Goal: Ask a question: Seek information or help from site administrators or community

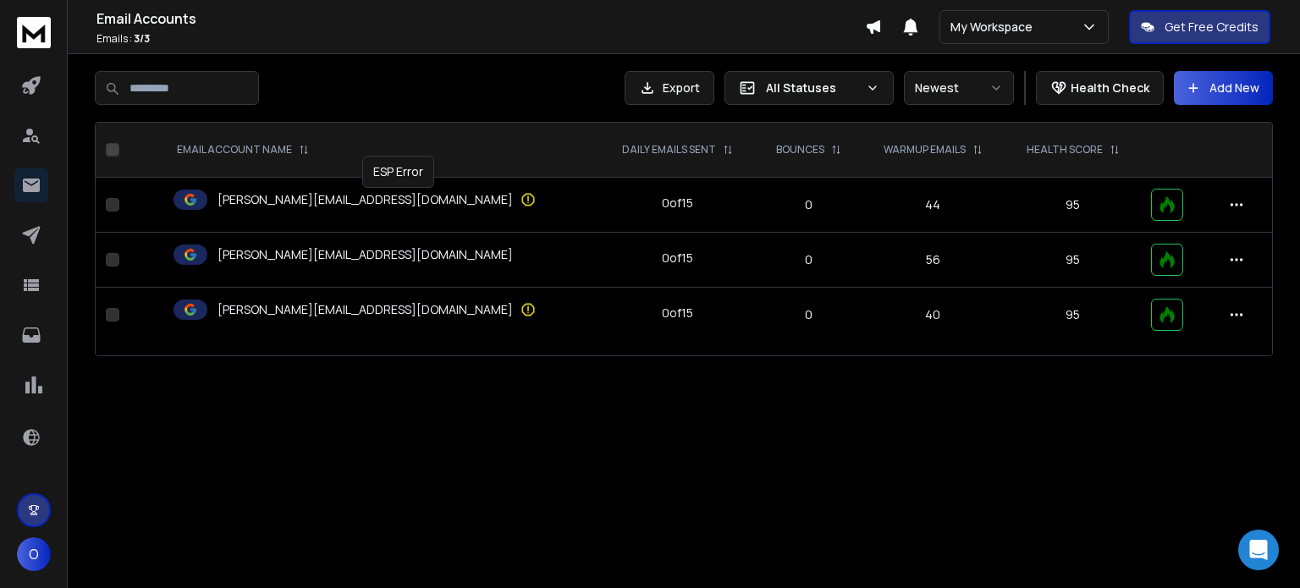
click at [520, 199] on icon at bounding box center [528, 199] width 17 height 17
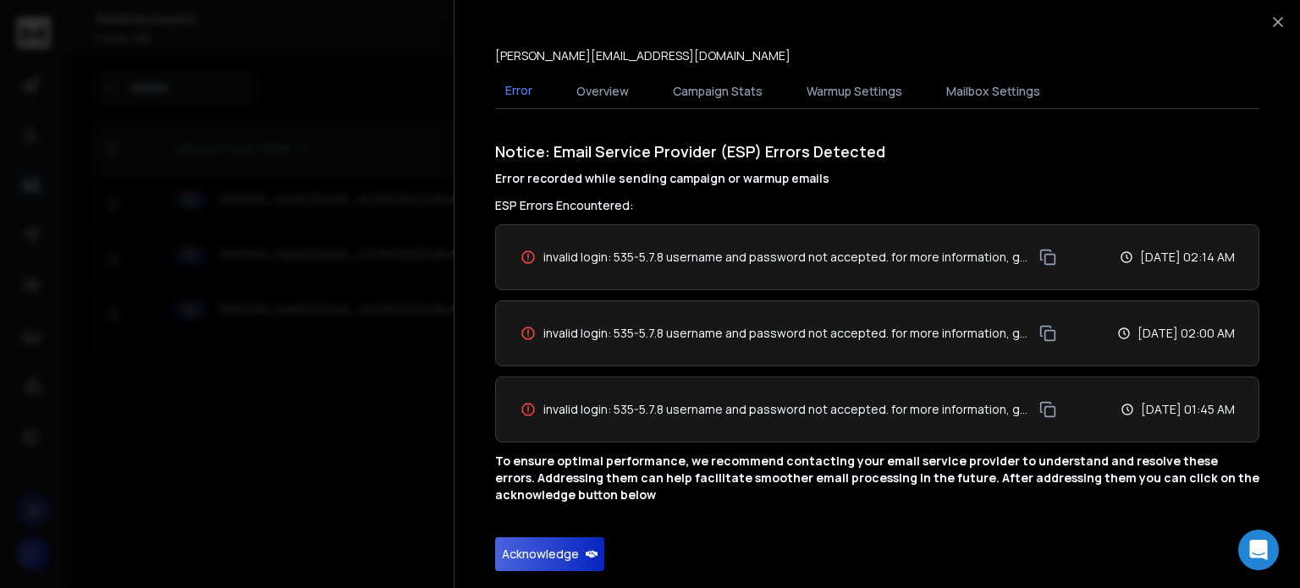
click at [383, 256] on div at bounding box center [650, 294] width 1300 height 588
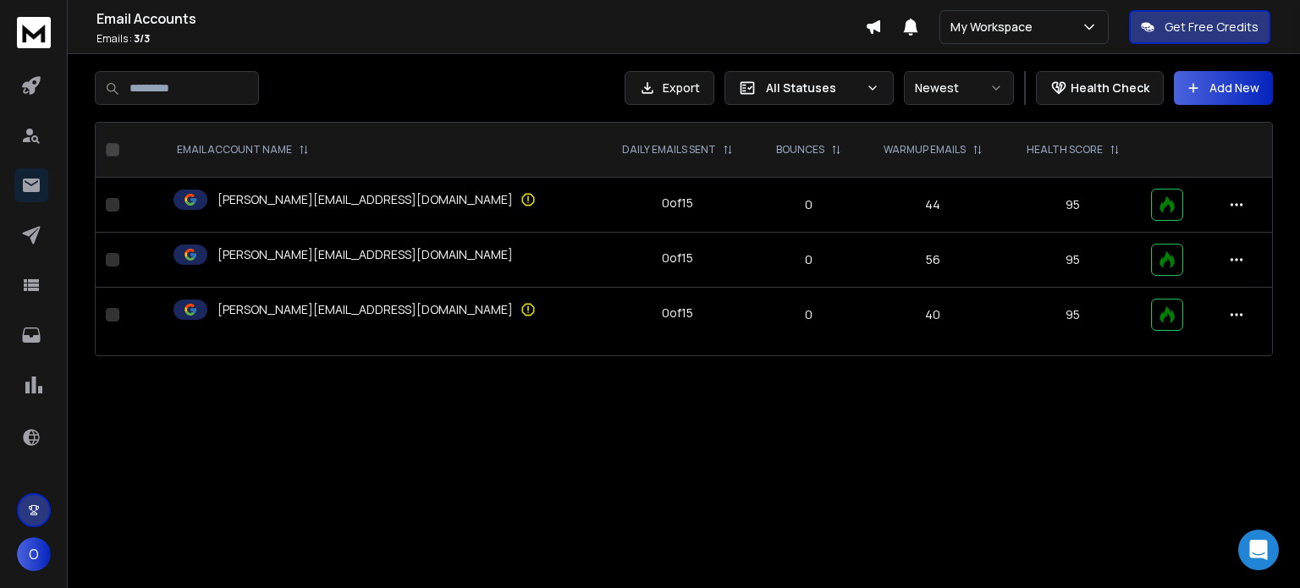
click at [522, 311] on icon at bounding box center [528, 310] width 13 height 13
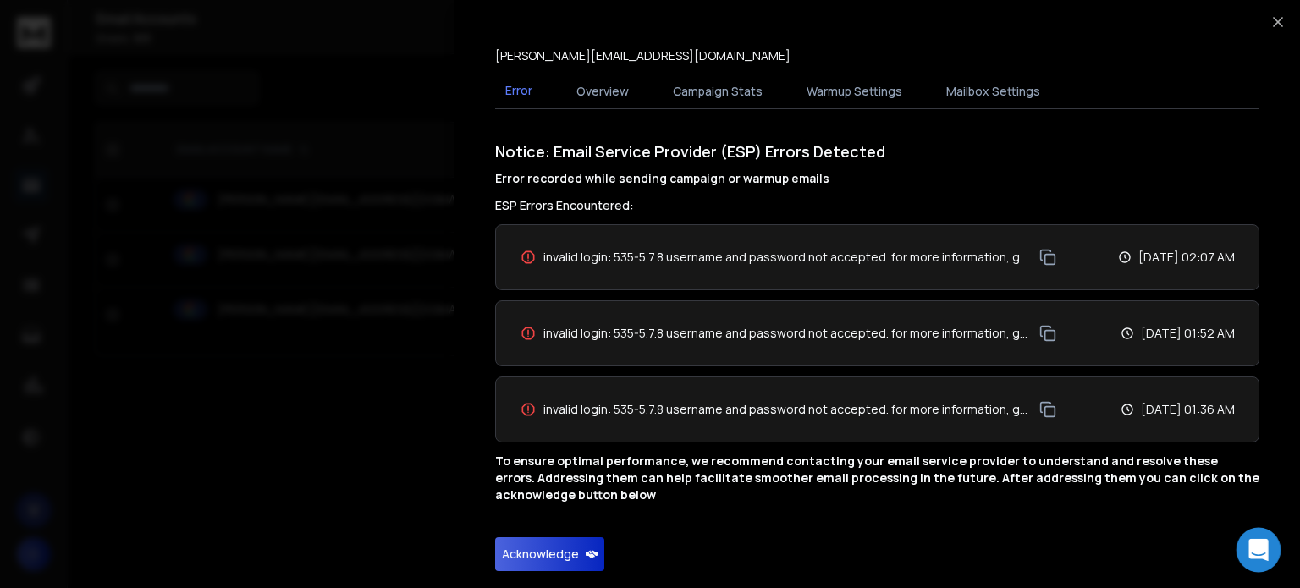
click at [1259, 552] on icon "Open Intercom Messenger" at bounding box center [1258, 550] width 19 height 22
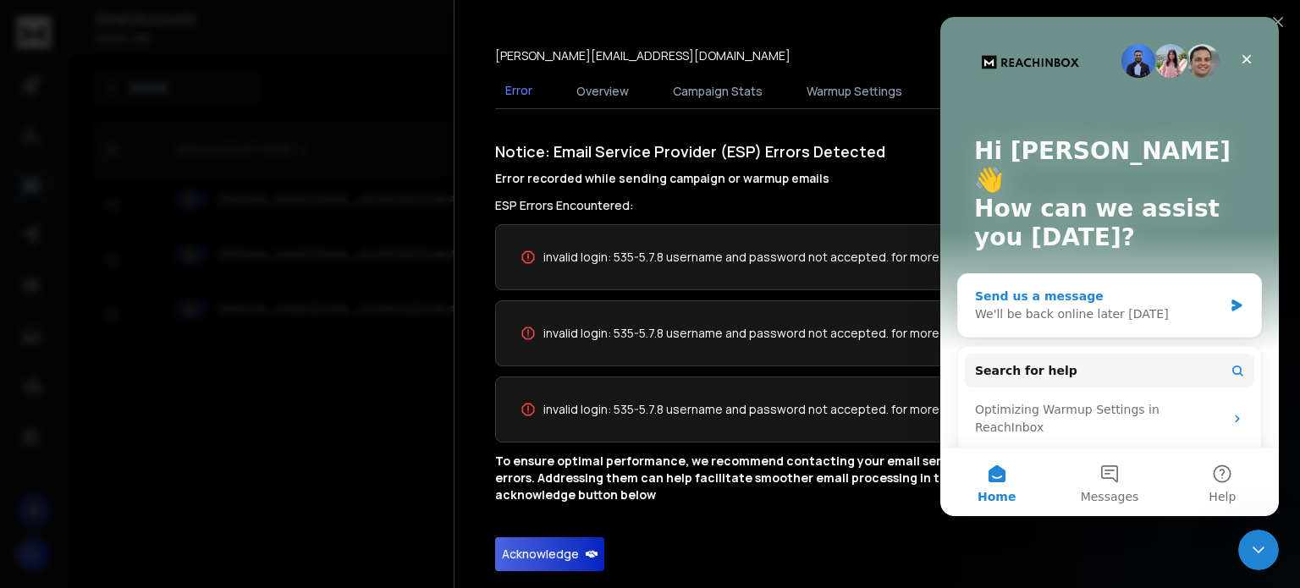
click at [1121, 288] on div "Send us a message" at bounding box center [1099, 297] width 248 height 18
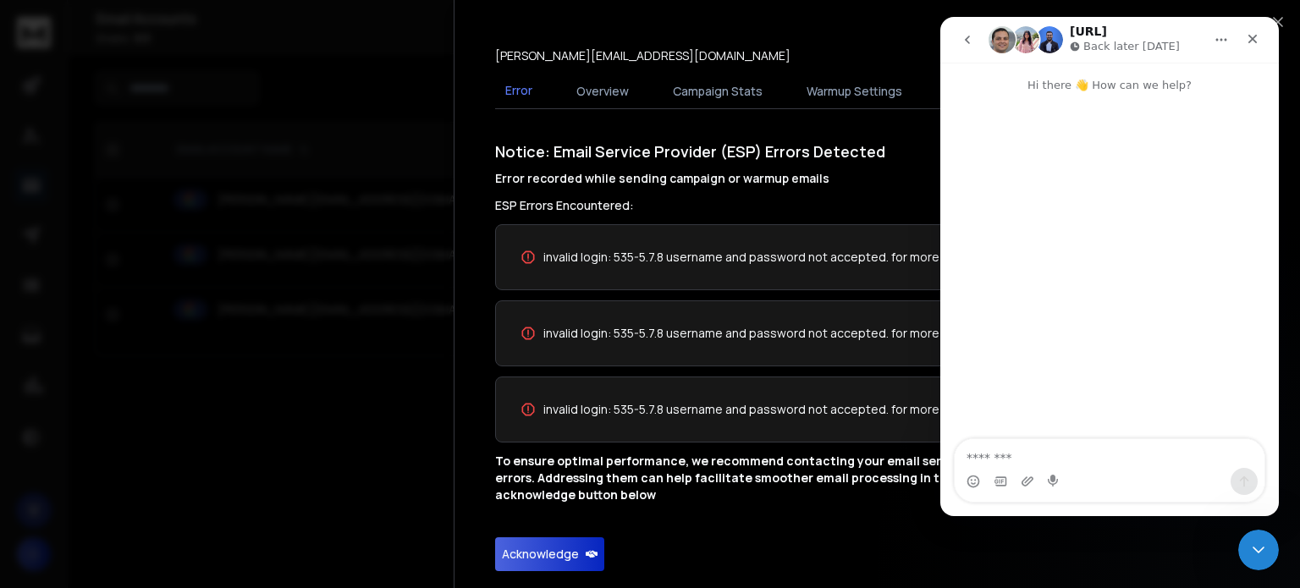
click at [1094, 460] on textarea "Message…" at bounding box center [1110, 453] width 310 height 29
type textarea "**"
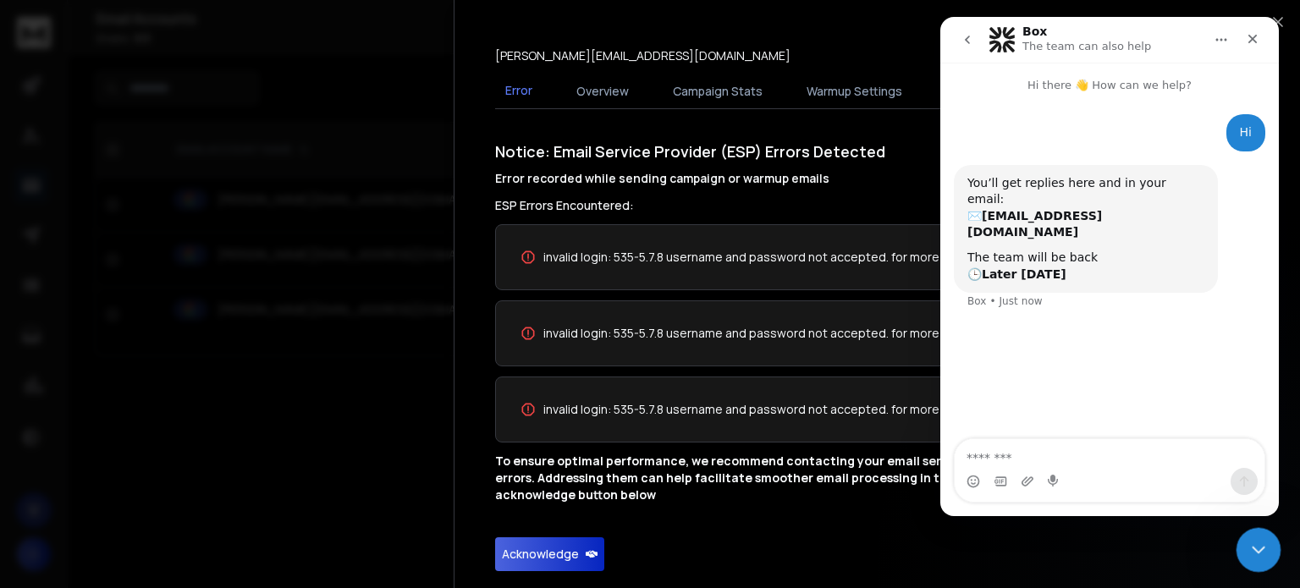
click at [1265, 559] on div "Close Intercom Messenger" at bounding box center [1256, 547] width 41 height 41
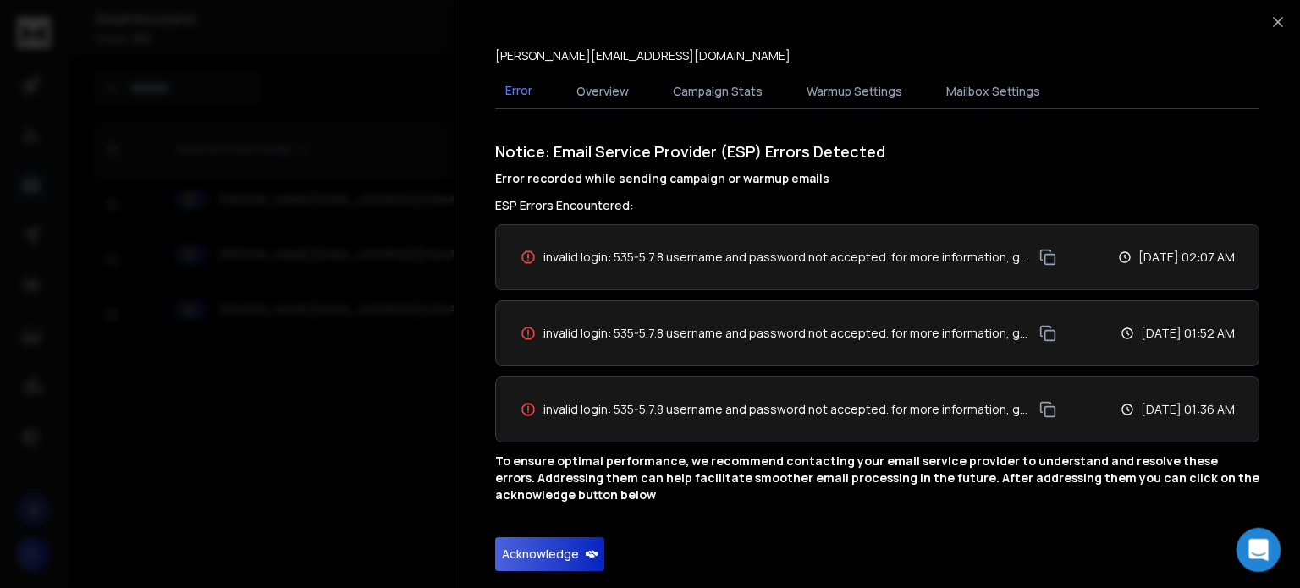
click at [1258, 560] on icon "Open Intercom Messenger" at bounding box center [1257, 548] width 28 height 28
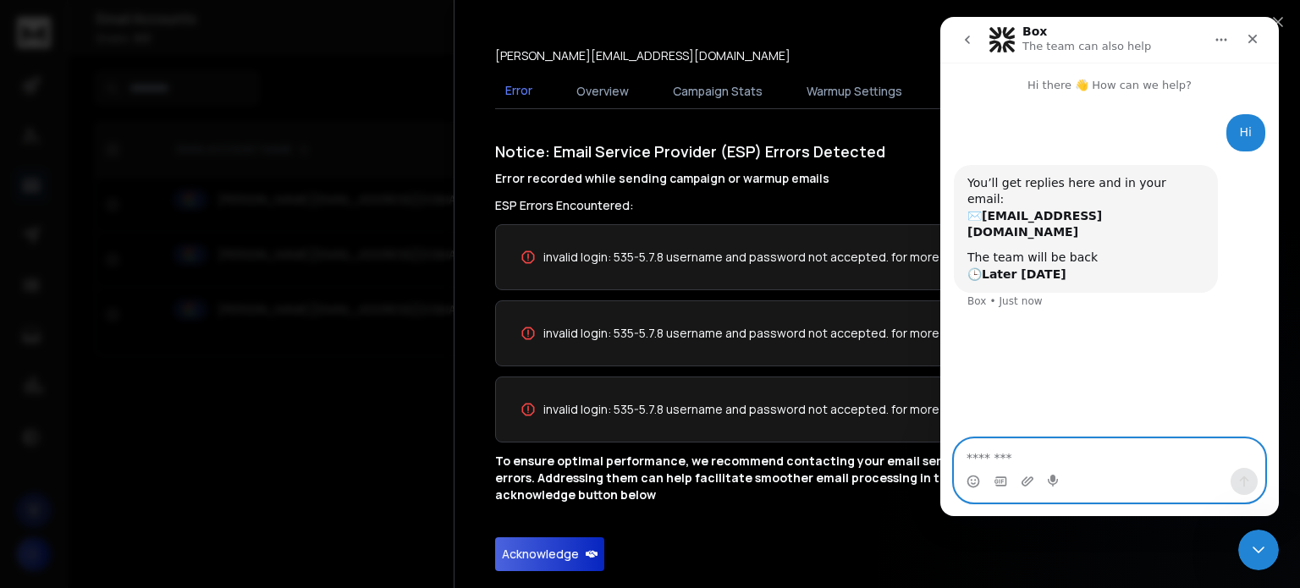
click at [1089, 460] on textarea "Message…" at bounding box center [1110, 453] width 310 height 29
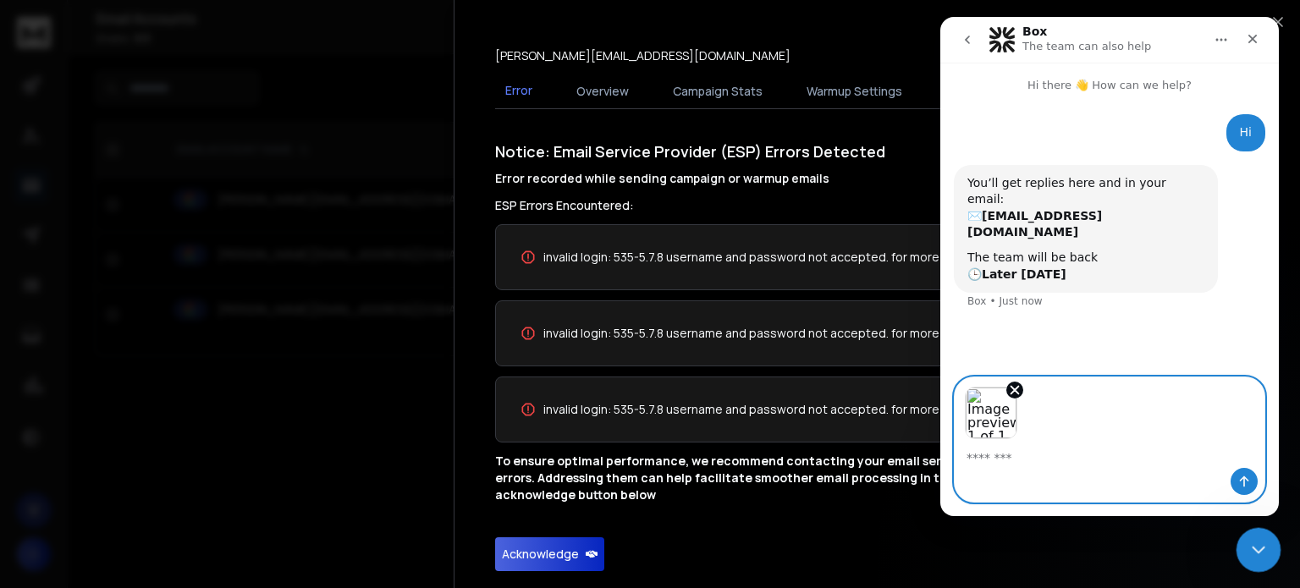
click at [1246, 547] on icon "Close Intercom Messenger" at bounding box center [1256, 548] width 20 height 20
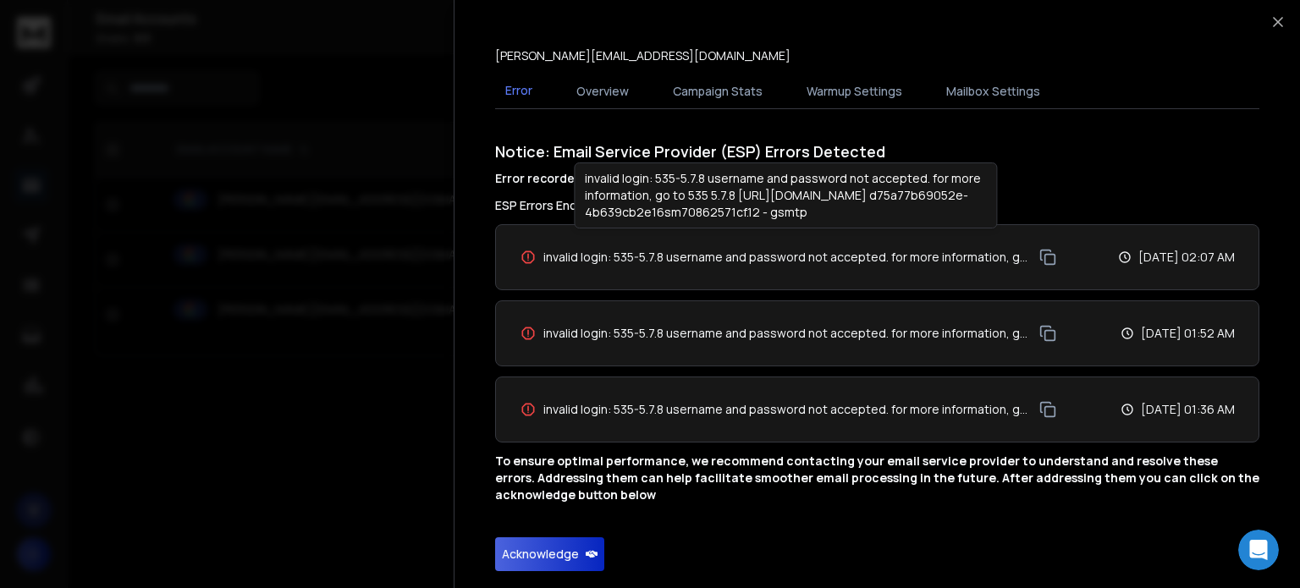
click at [345, 227] on div at bounding box center [650, 294] width 1300 height 588
click at [277, 209] on div at bounding box center [650, 294] width 1300 height 588
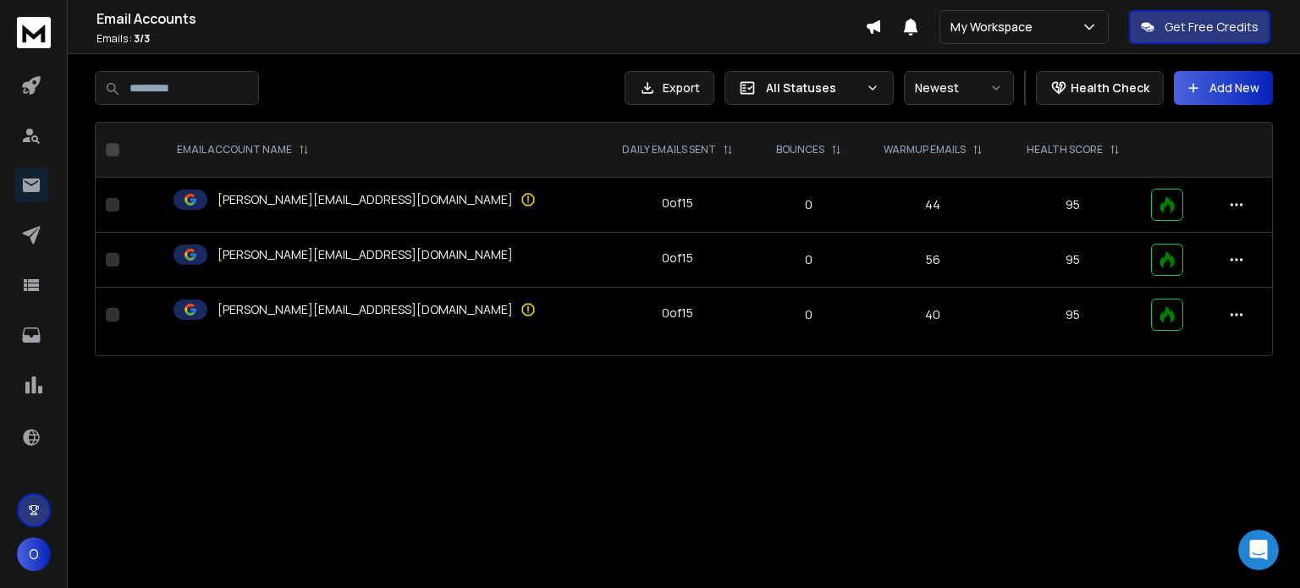
click at [293, 202] on p "[PERSON_NAME][EMAIL_ADDRESS][DOMAIN_NAME]" at bounding box center [365, 199] width 295 height 17
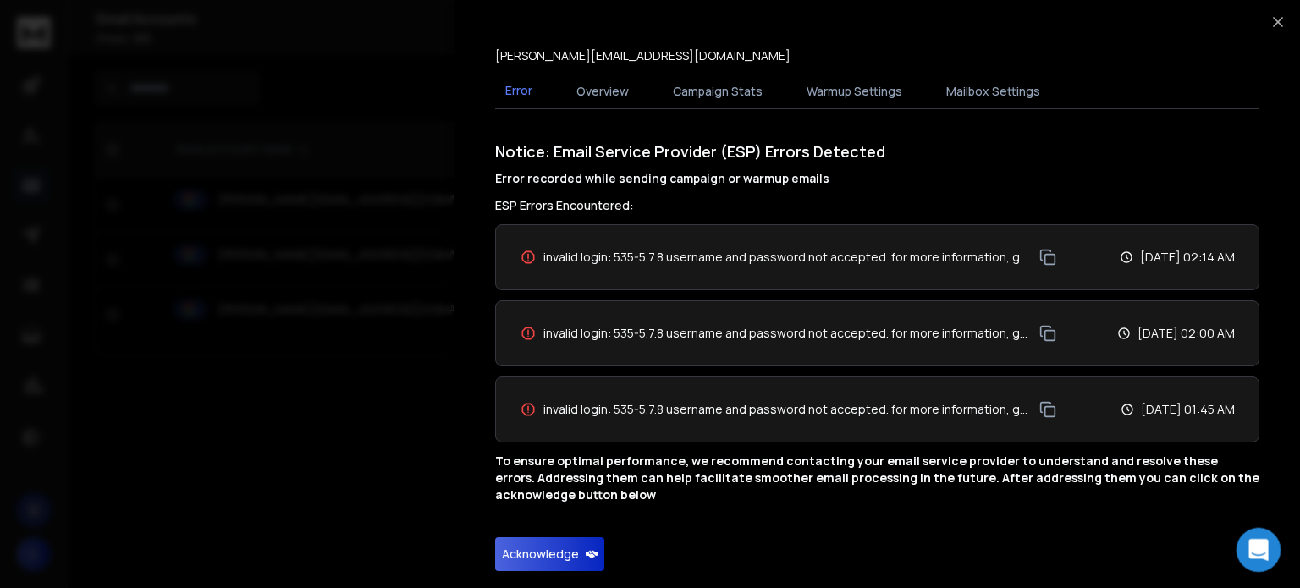
click at [1258, 554] on icon "Open Intercom Messenger" at bounding box center [1257, 548] width 28 height 28
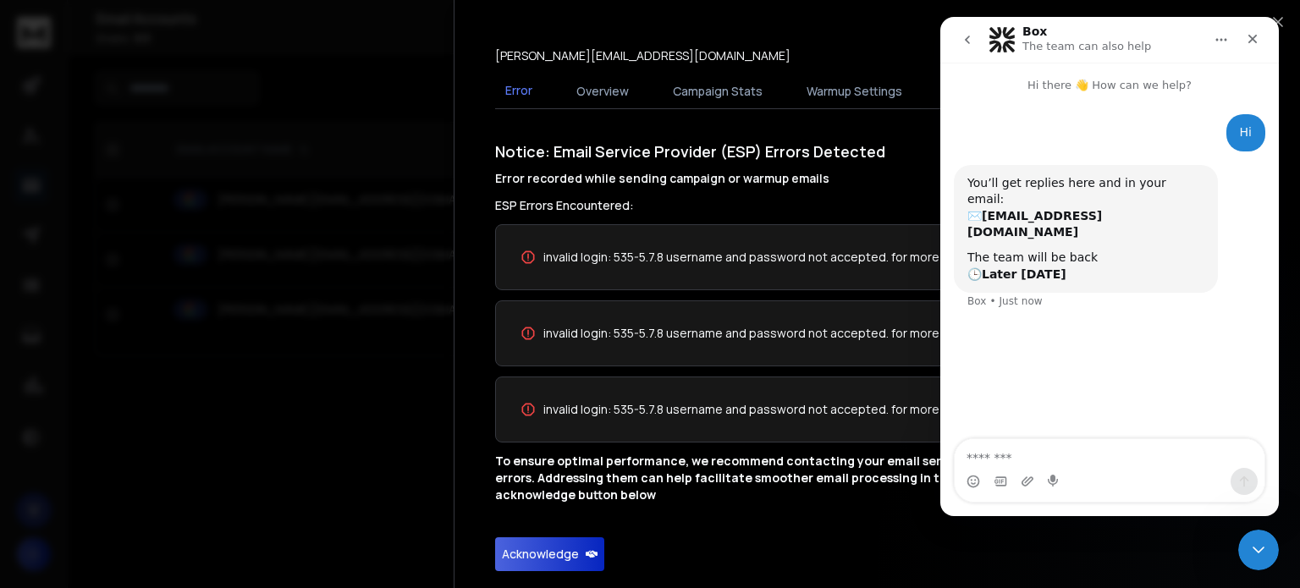
click at [1073, 455] on textarea "Message…" at bounding box center [1110, 453] width 310 height 29
click at [371, 164] on div at bounding box center [650, 294] width 1300 height 588
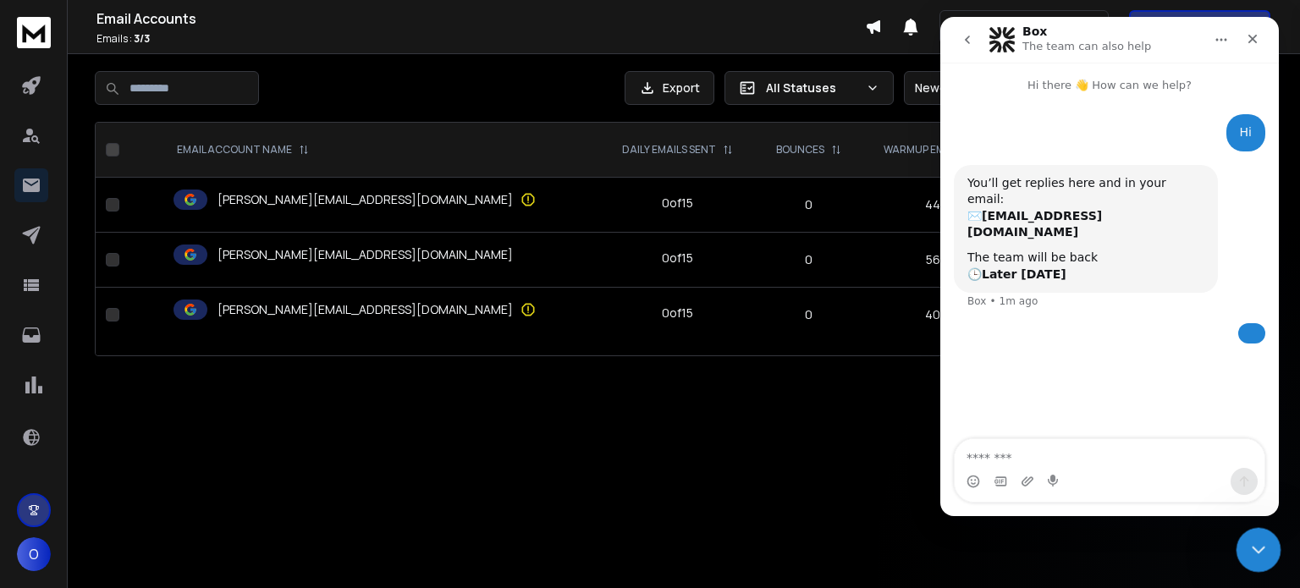
click at [1259, 554] on icon "Close Intercom Messenger" at bounding box center [1256, 548] width 20 height 20
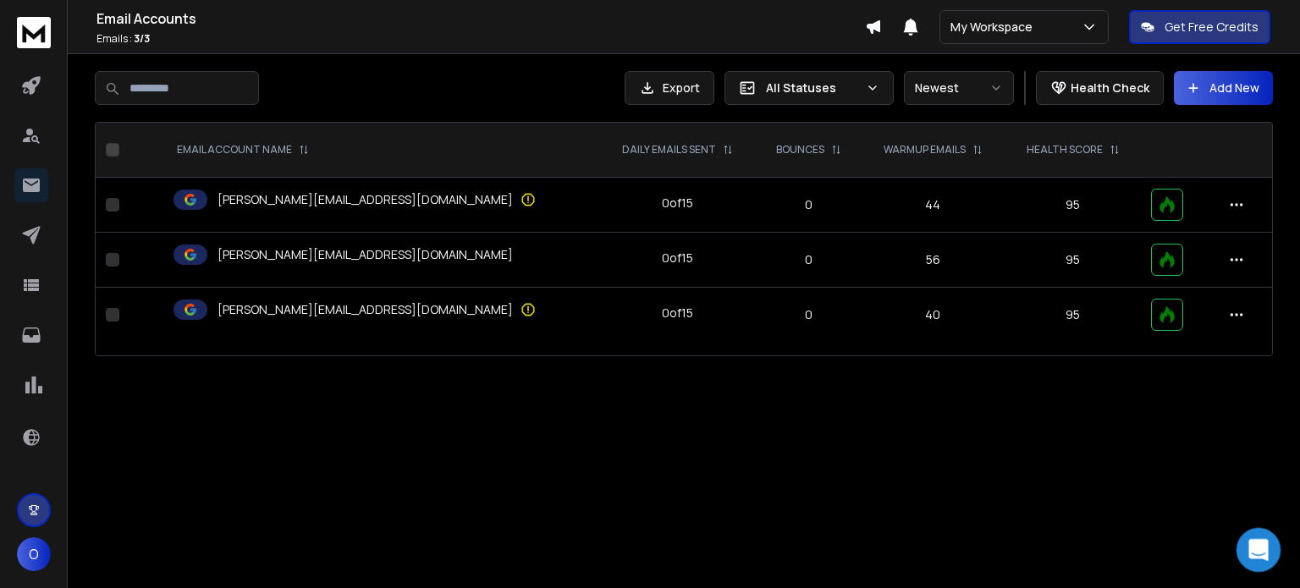
click at [1260, 542] on icon "Open Intercom Messenger" at bounding box center [1257, 548] width 28 height 28
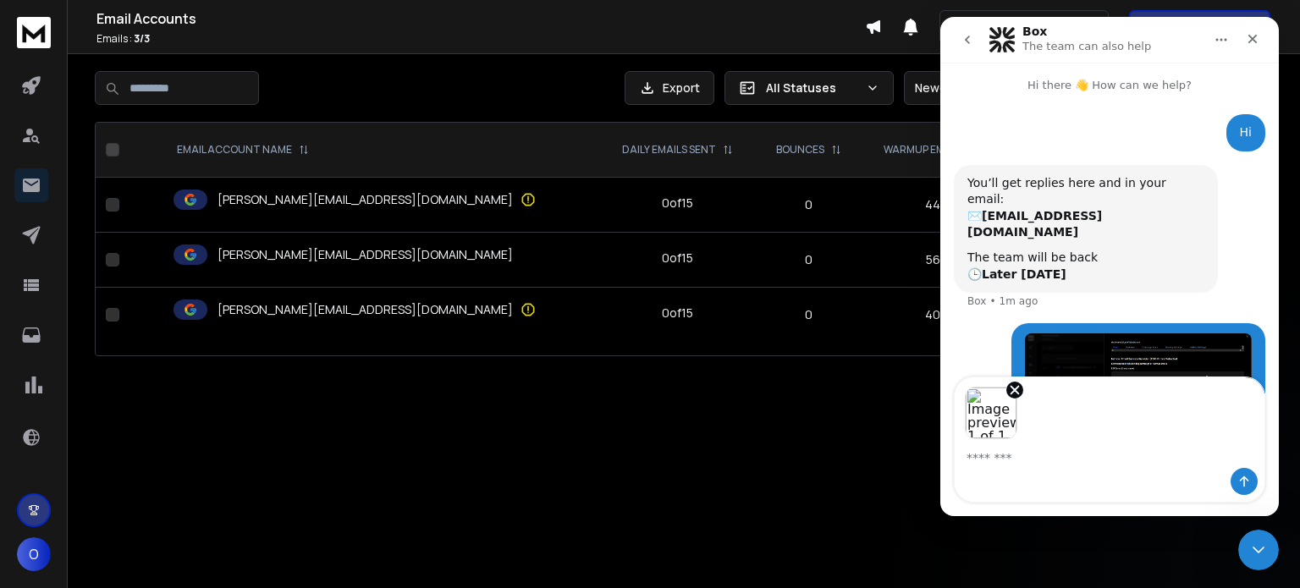
scroll to position [52, 0]
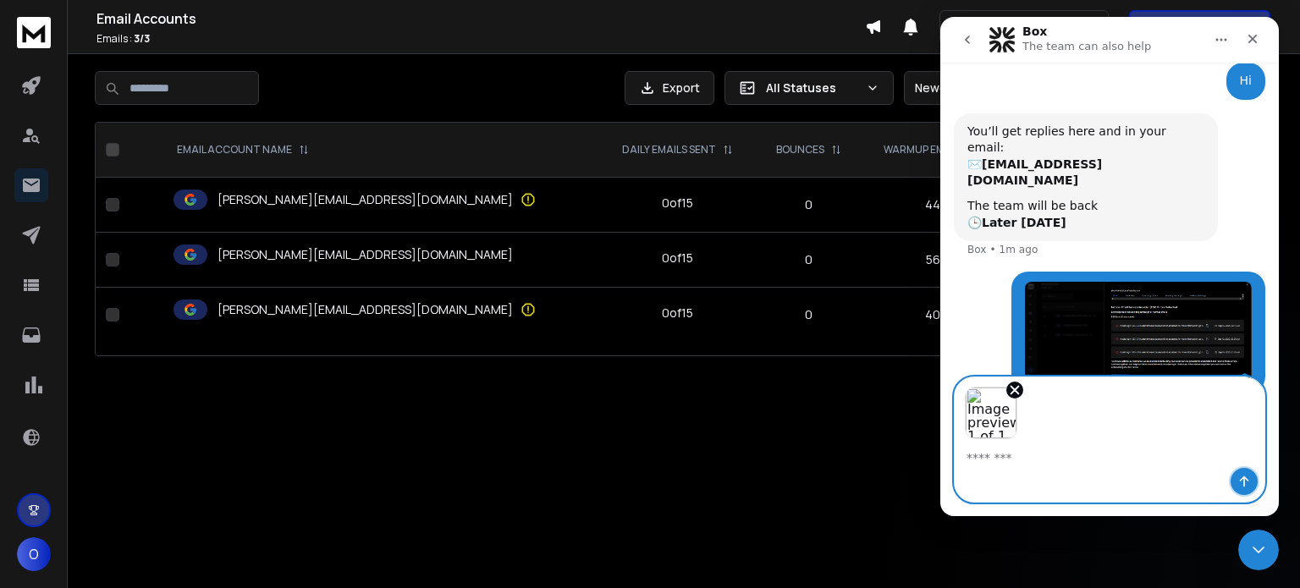
click at [1246, 481] on icon "Send a message…" at bounding box center [1245, 482] width 14 height 14
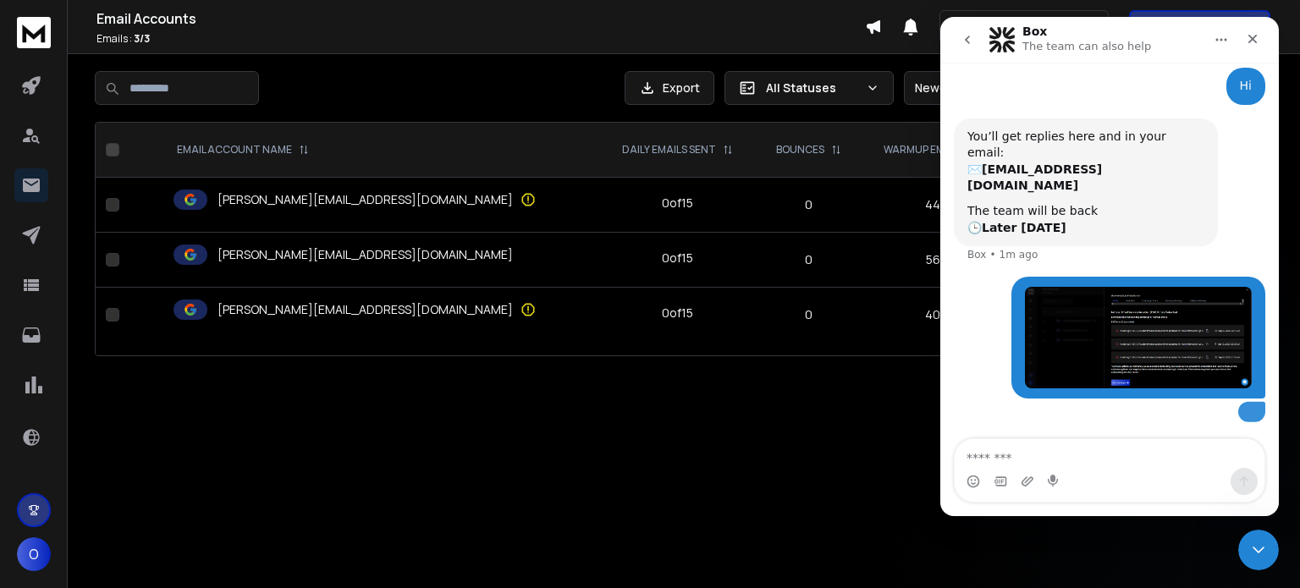
scroll to position [114, 0]
click at [1067, 456] on textarea "Message…" at bounding box center [1110, 453] width 310 height 29
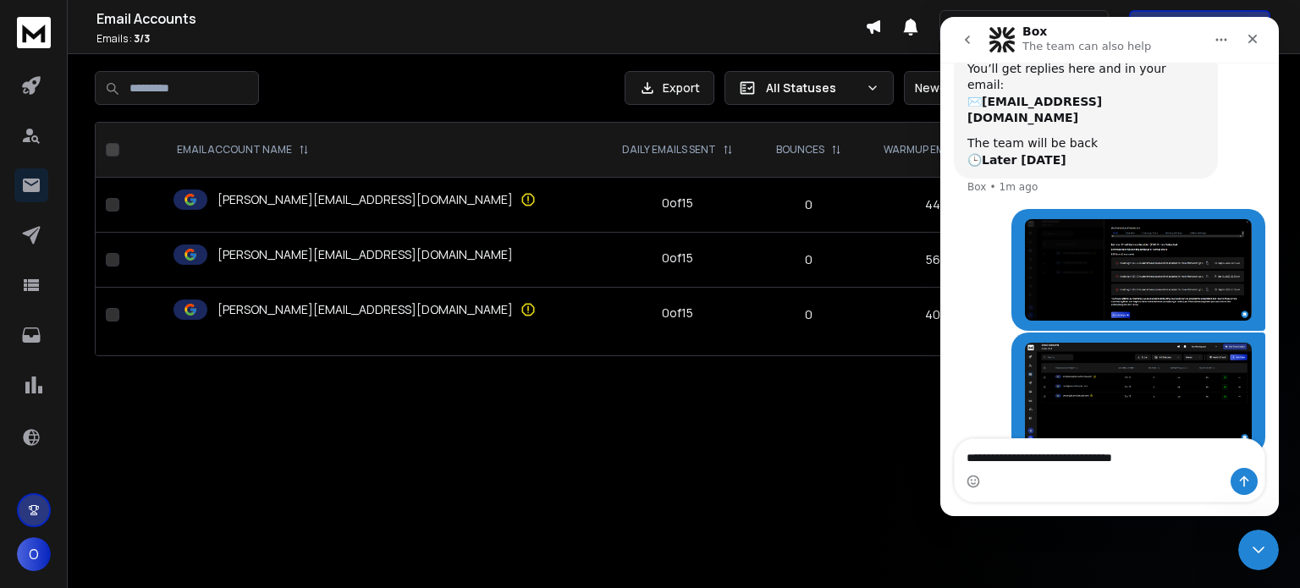
type textarea "**********"
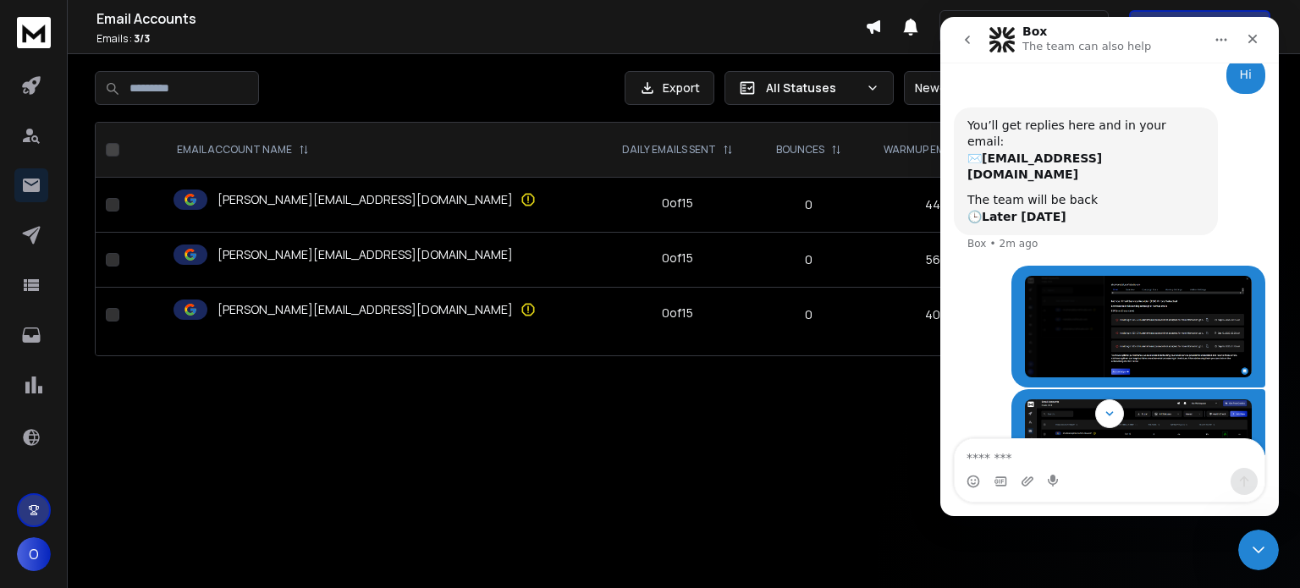
scroll to position [152, 0]
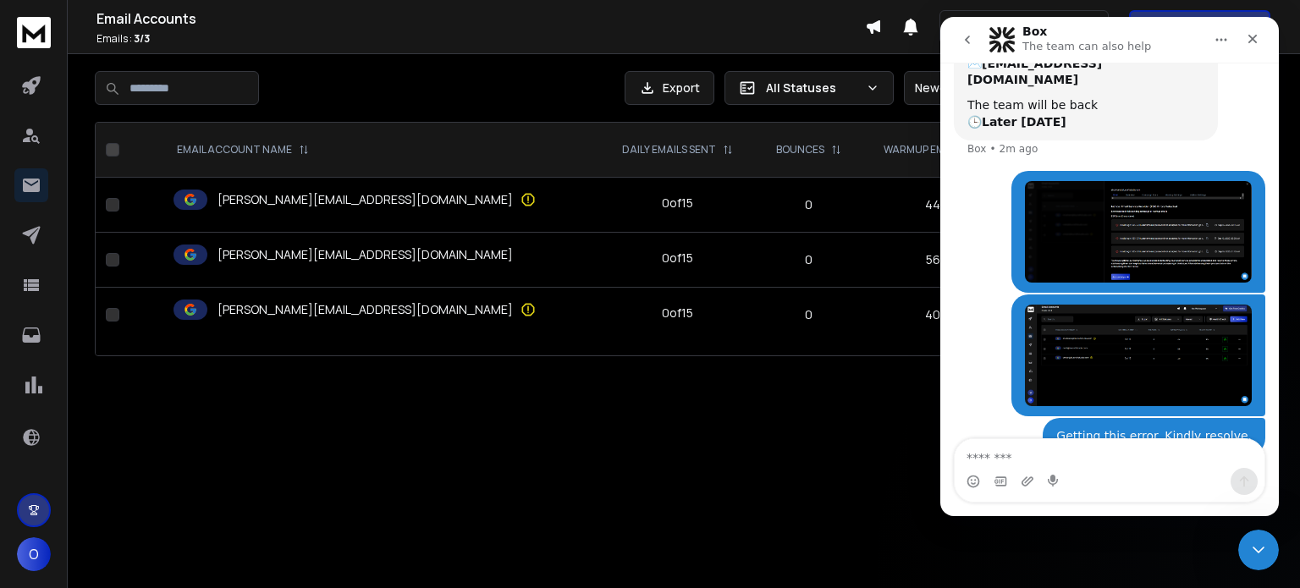
click at [968, 41] on icon "go back" at bounding box center [968, 40] width 14 height 14
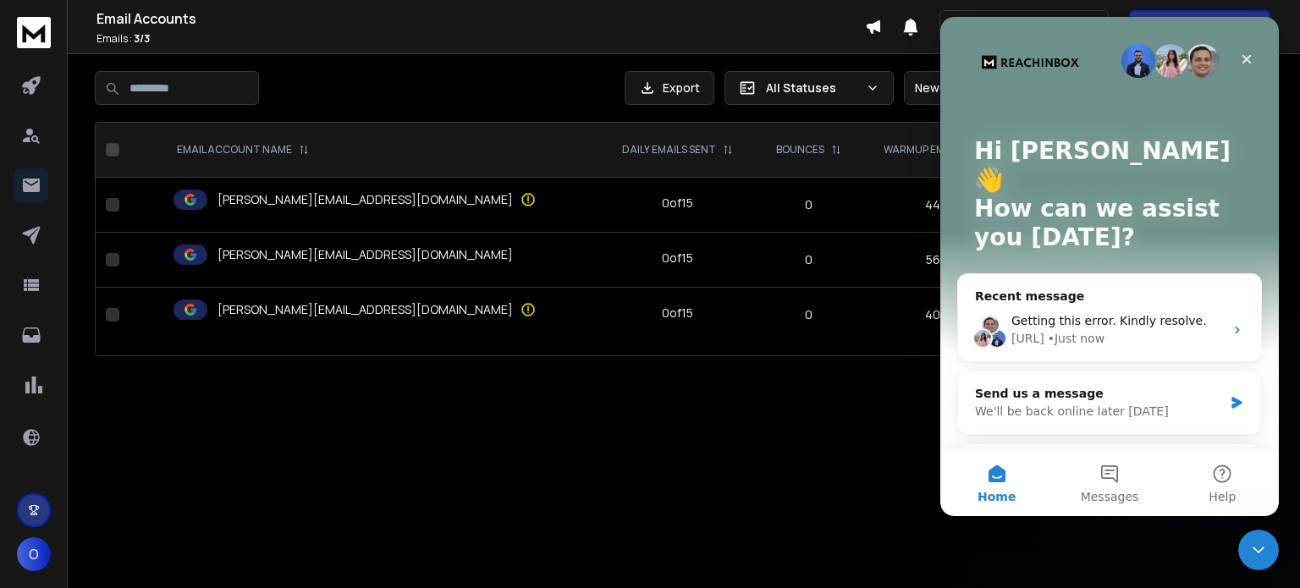
scroll to position [0, 0]
click at [1116, 312] on div "Getting this error. Kindly resolve." at bounding box center [1118, 321] width 212 height 18
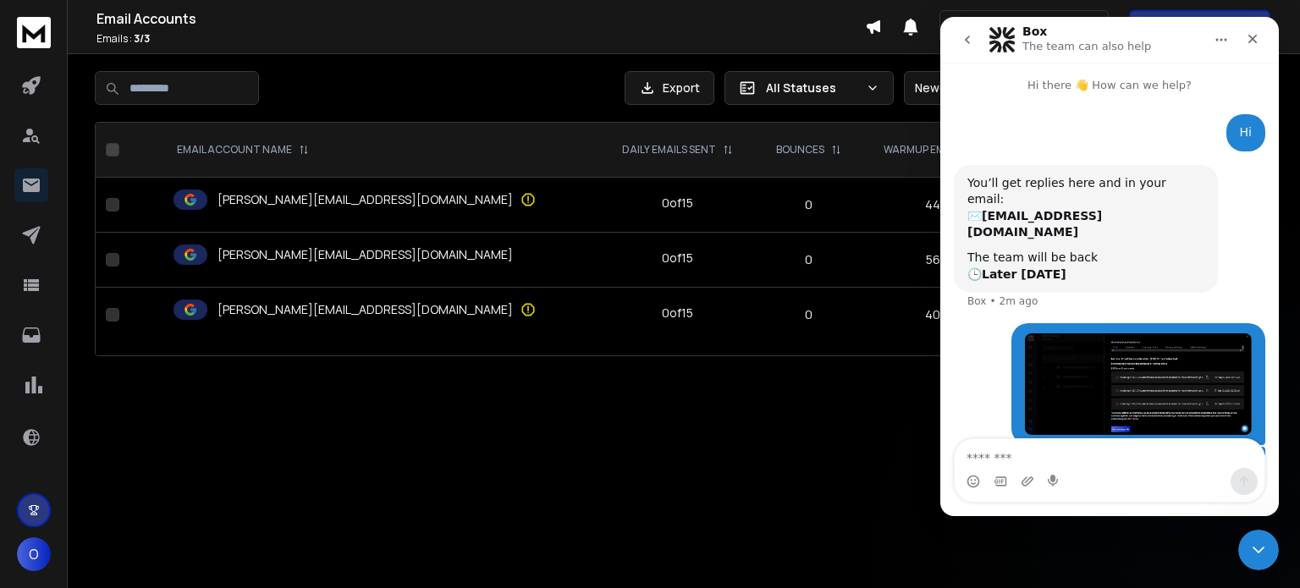
scroll to position [152, 0]
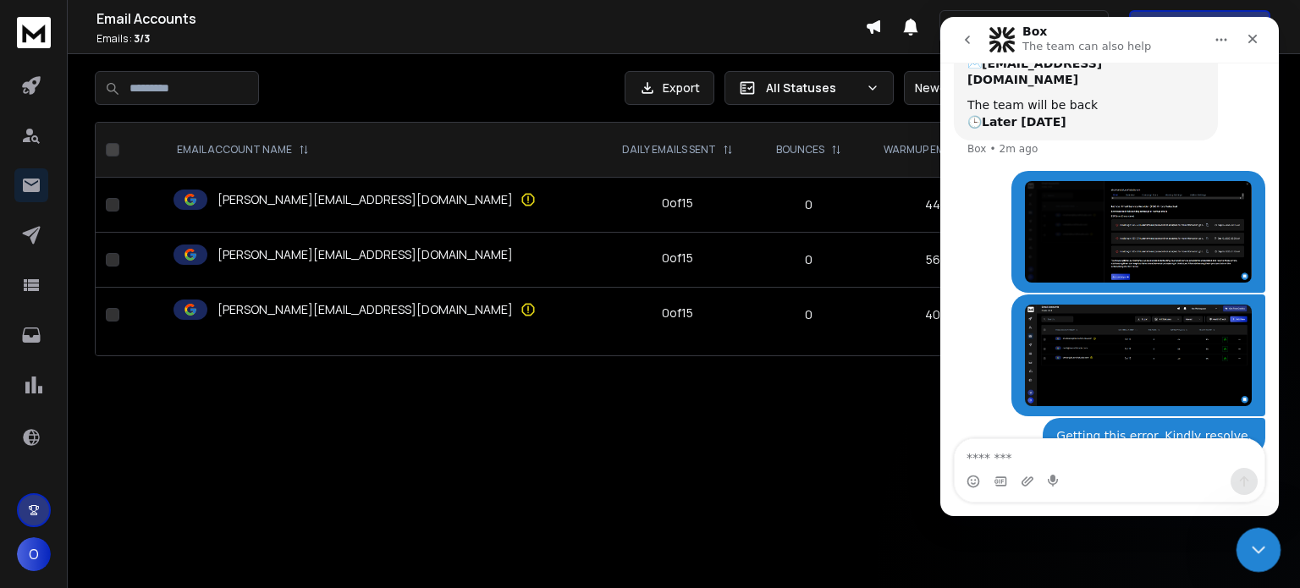
click at [1260, 543] on icon "Close Intercom Messenger" at bounding box center [1256, 548] width 20 height 20
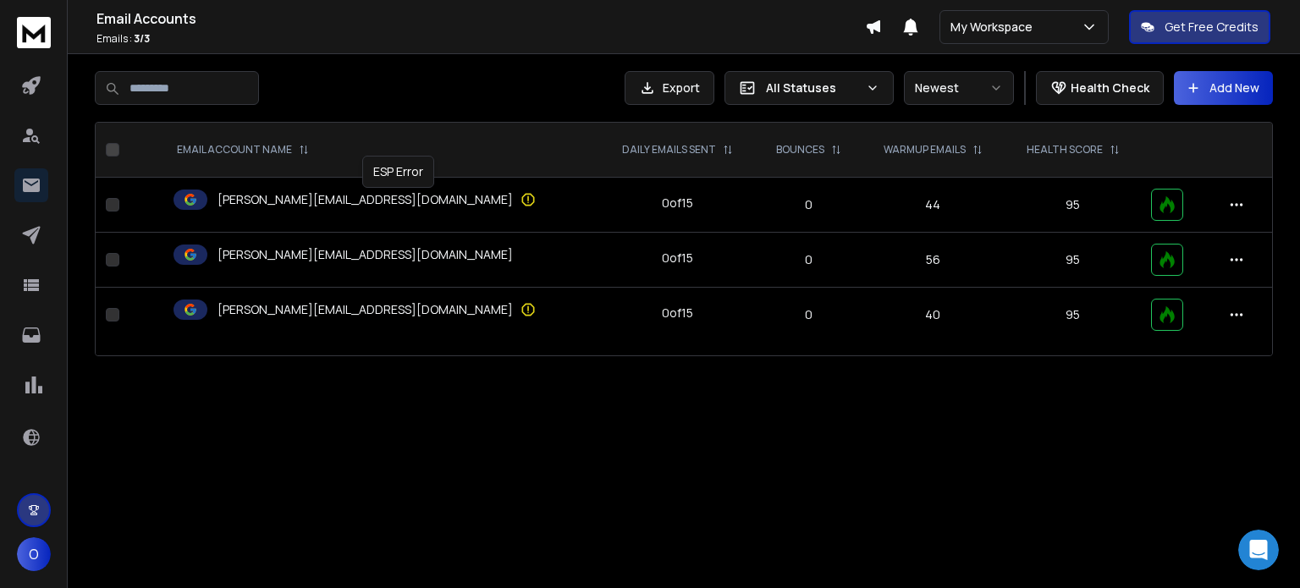
click at [522, 195] on icon at bounding box center [528, 200] width 13 height 13
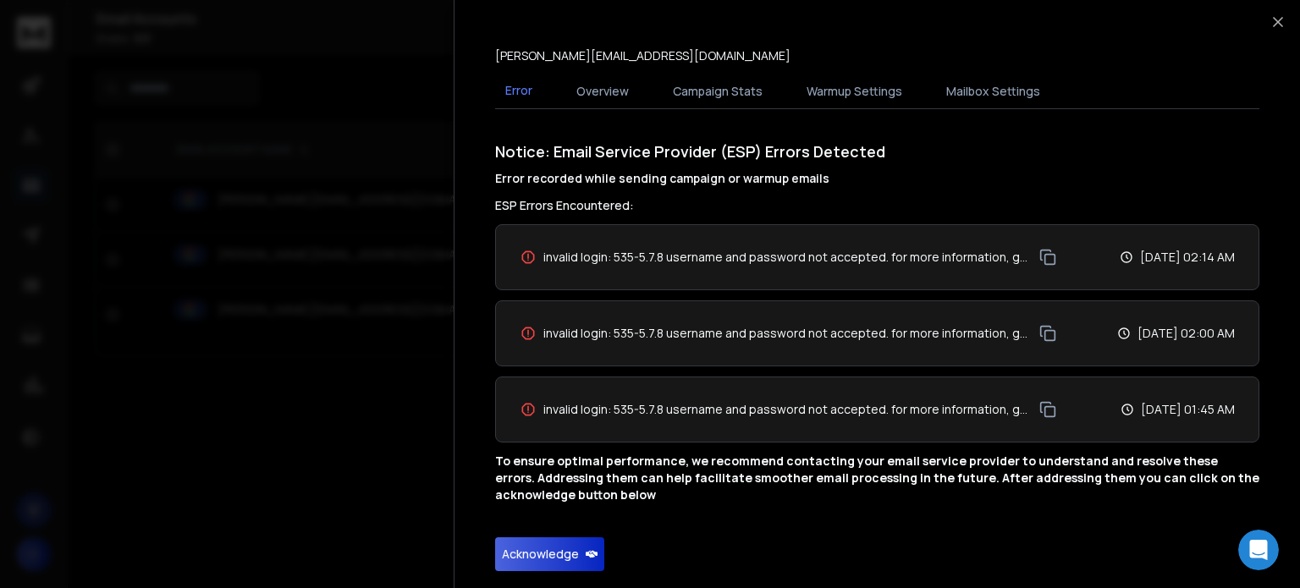
click at [626, 74] on button "Overview" at bounding box center [602, 91] width 73 height 37
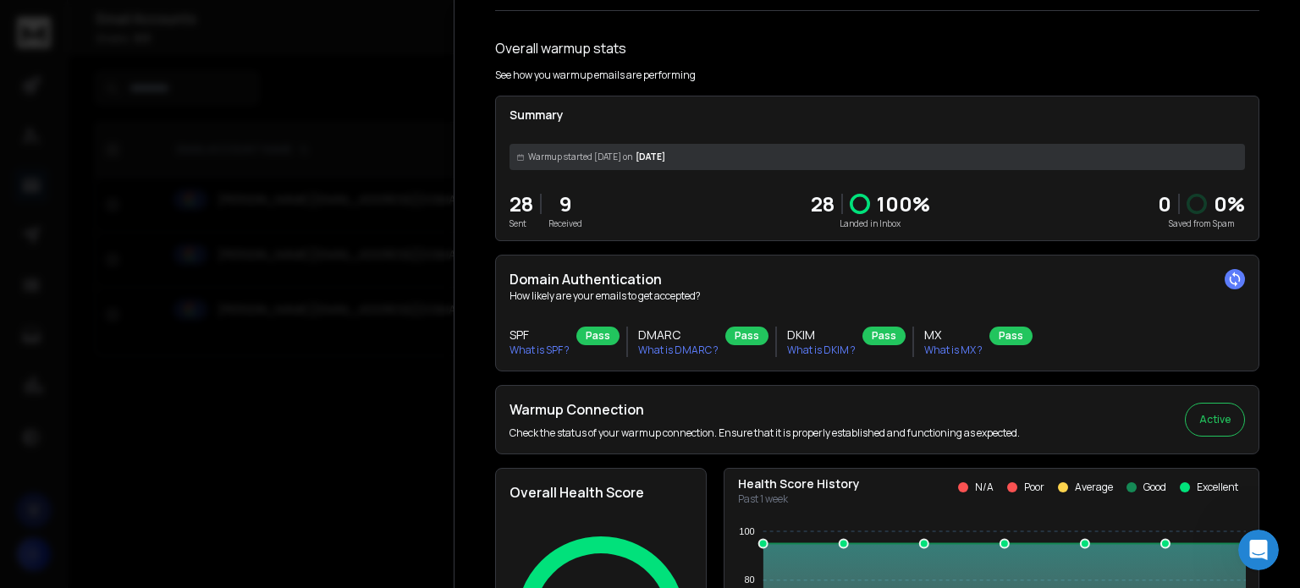
scroll to position [0, 0]
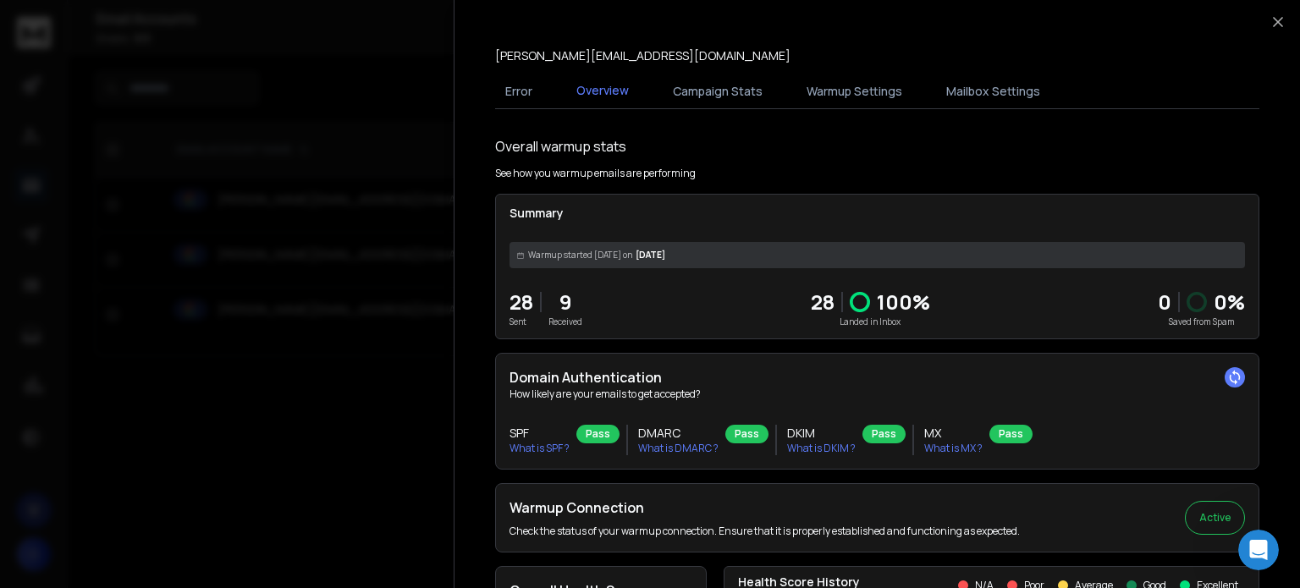
click at [716, 85] on button "Campaign Stats" at bounding box center [718, 91] width 110 height 37
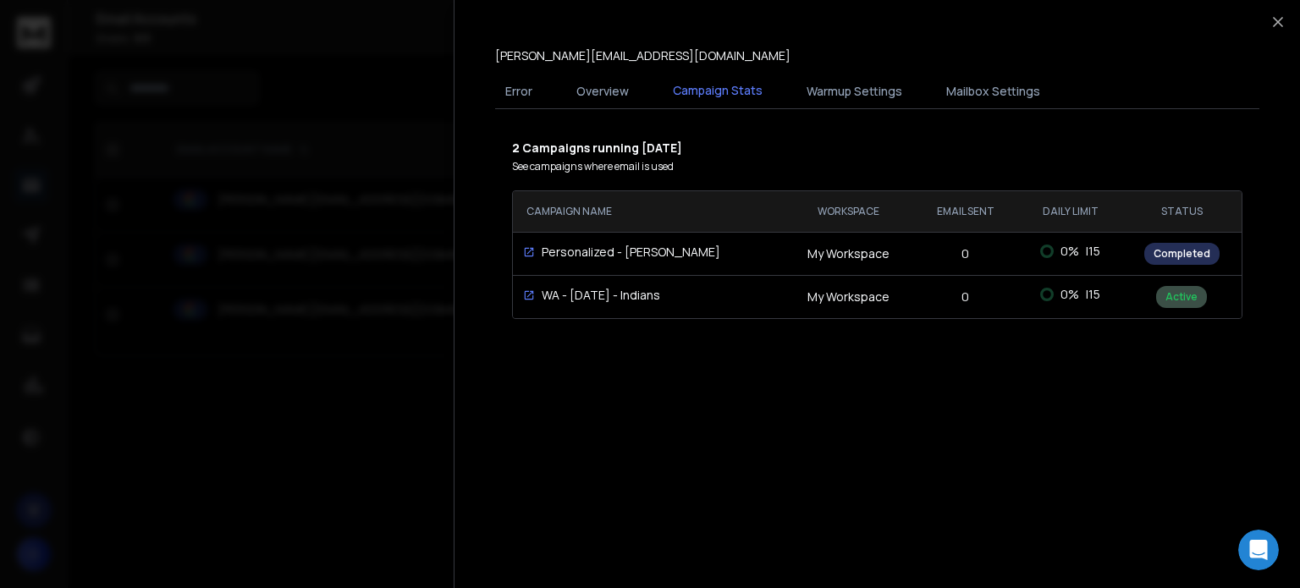
click at [846, 77] on button "Warmup Settings" at bounding box center [855, 91] width 116 height 37
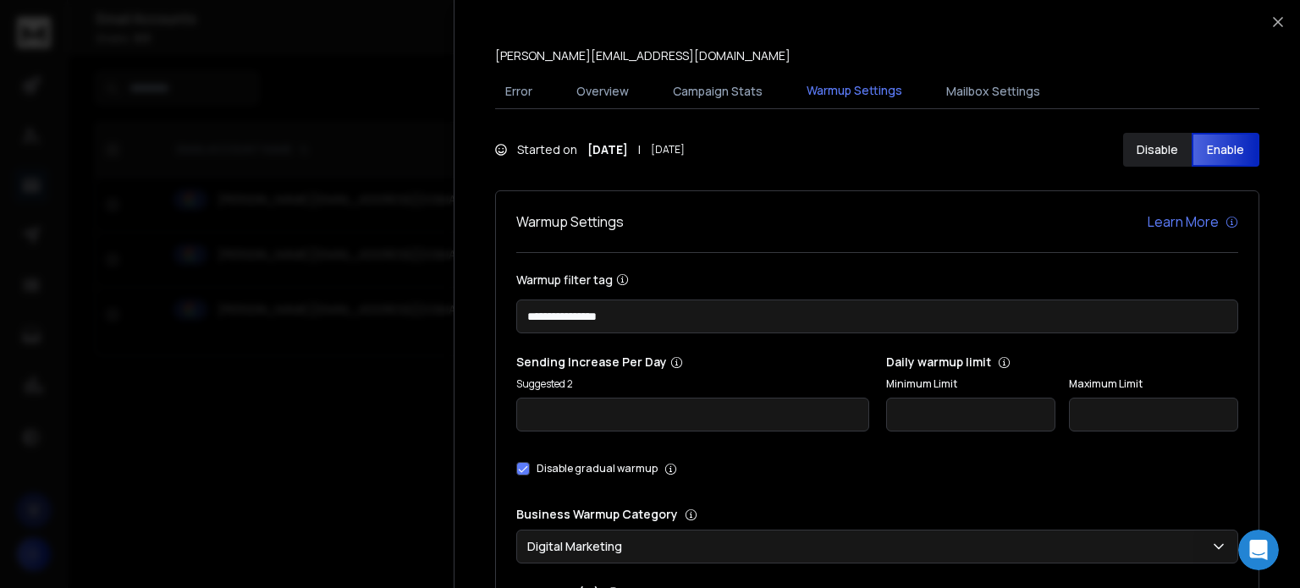
click at [1012, 77] on button "Mailbox Settings" at bounding box center [993, 91] width 114 height 37
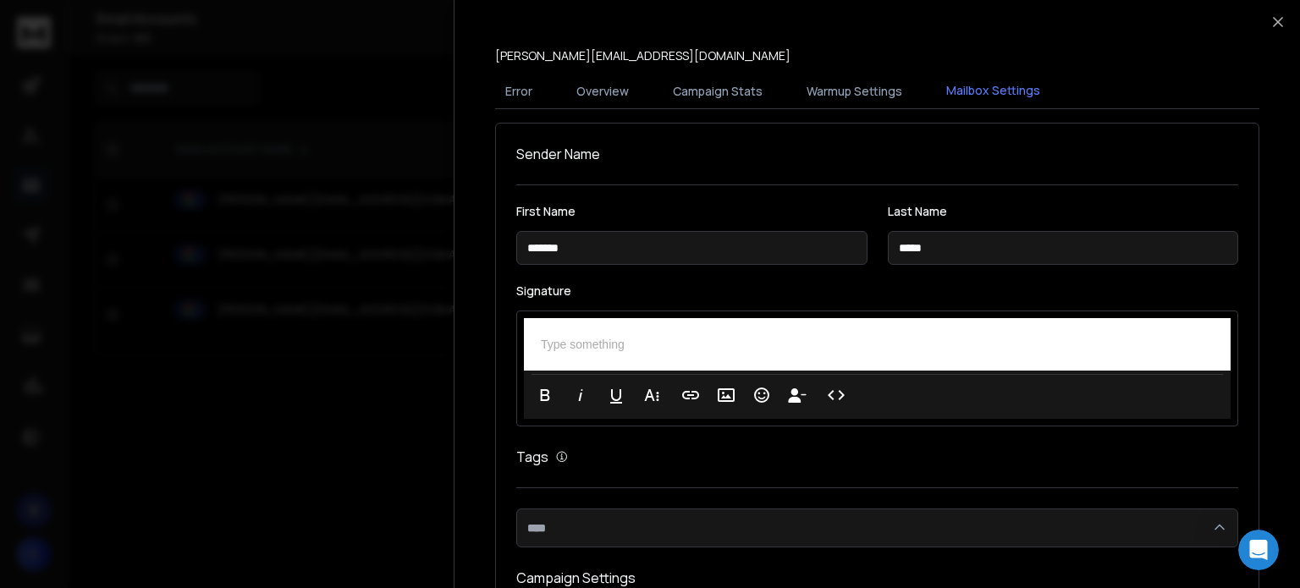
click at [617, 84] on button "Overview" at bounding box center [602, 91] width 73 height 37
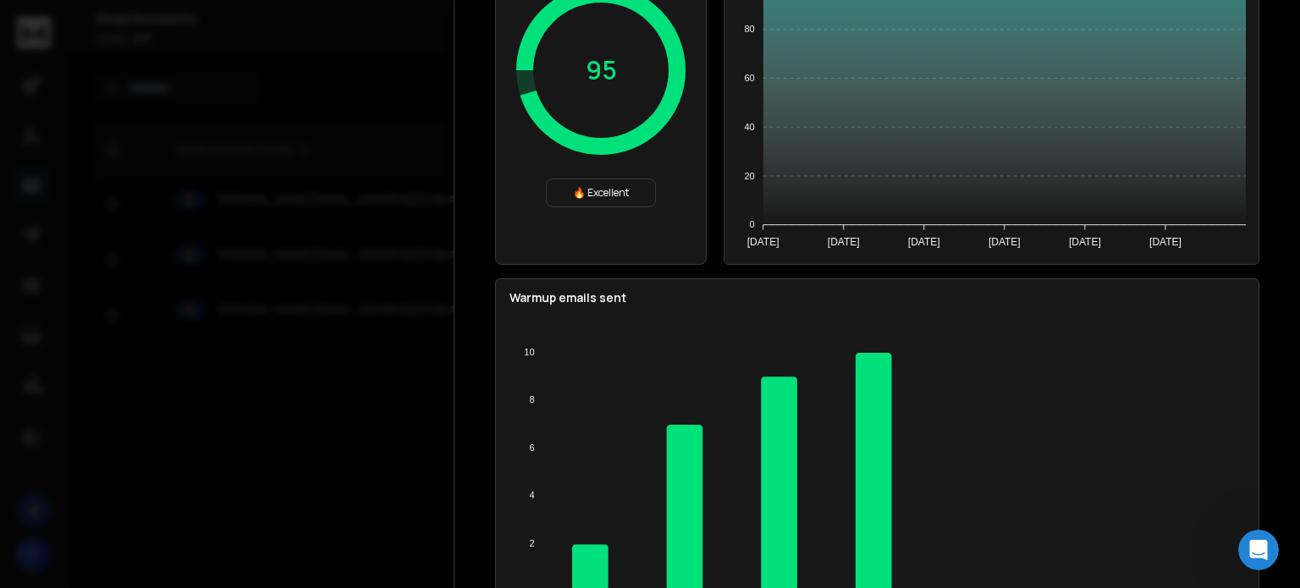
scroll to position [753, 0]
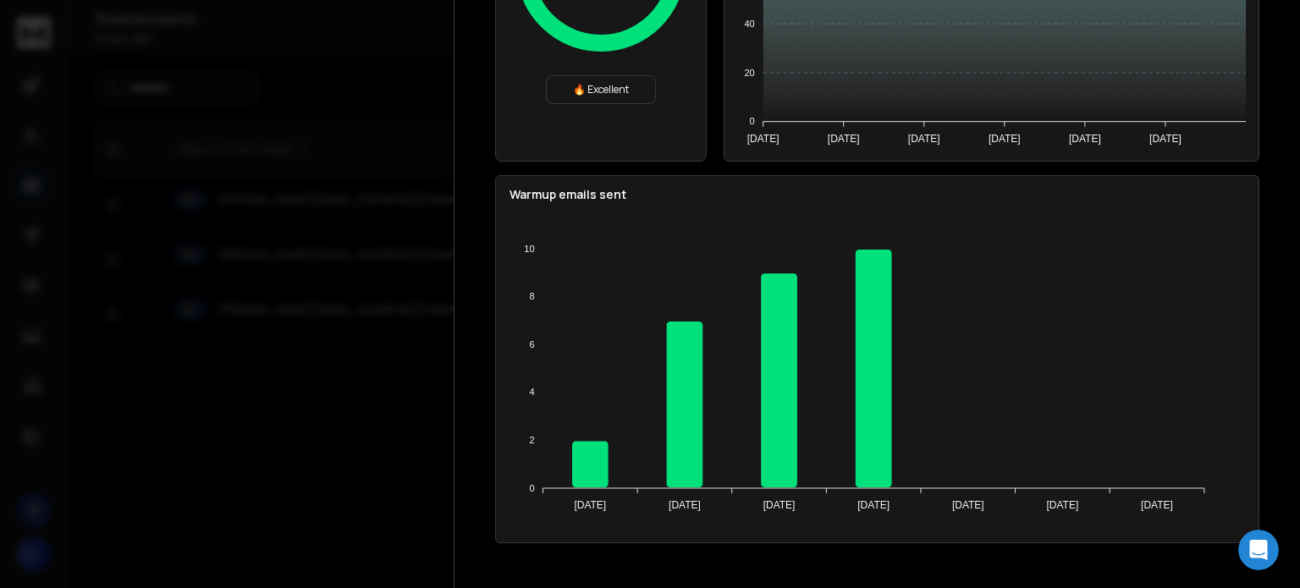
click at [345, 206] on div at bounding box center [650, 294] width 1300 height 588
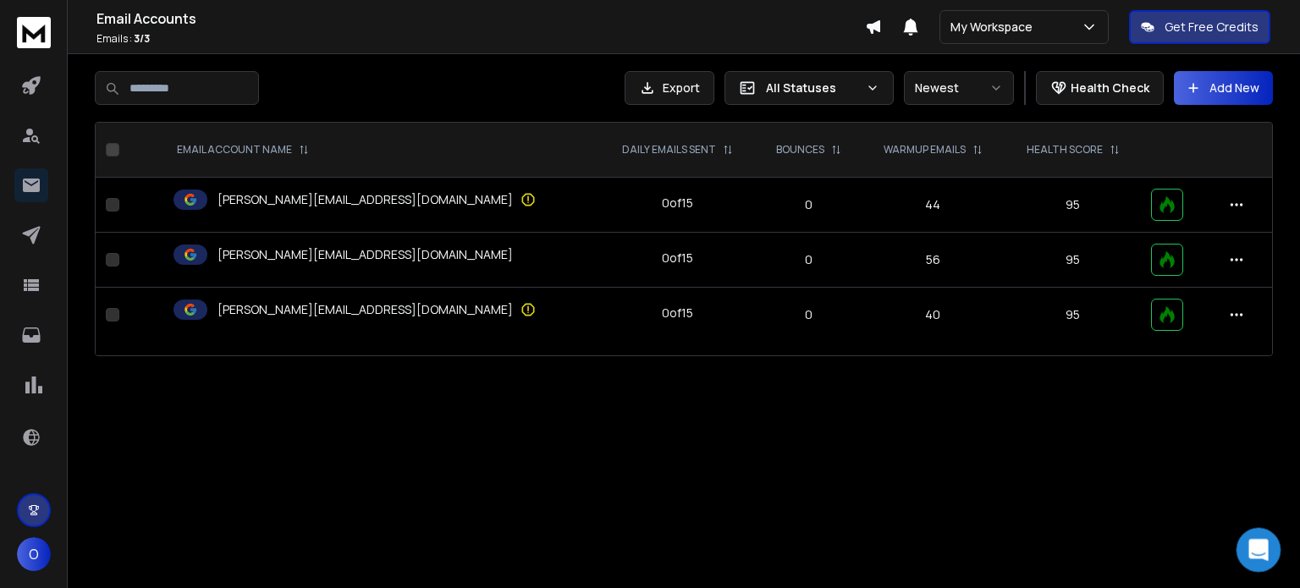
click at [1252, 551] on icon "Open Intercom Messenger" at bounding box center [1257, 548] width 28 height 28
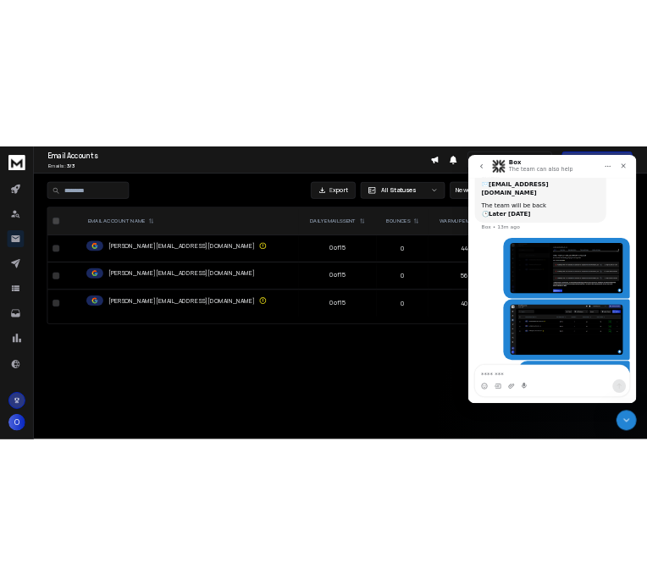
scroll to position [152, 0]
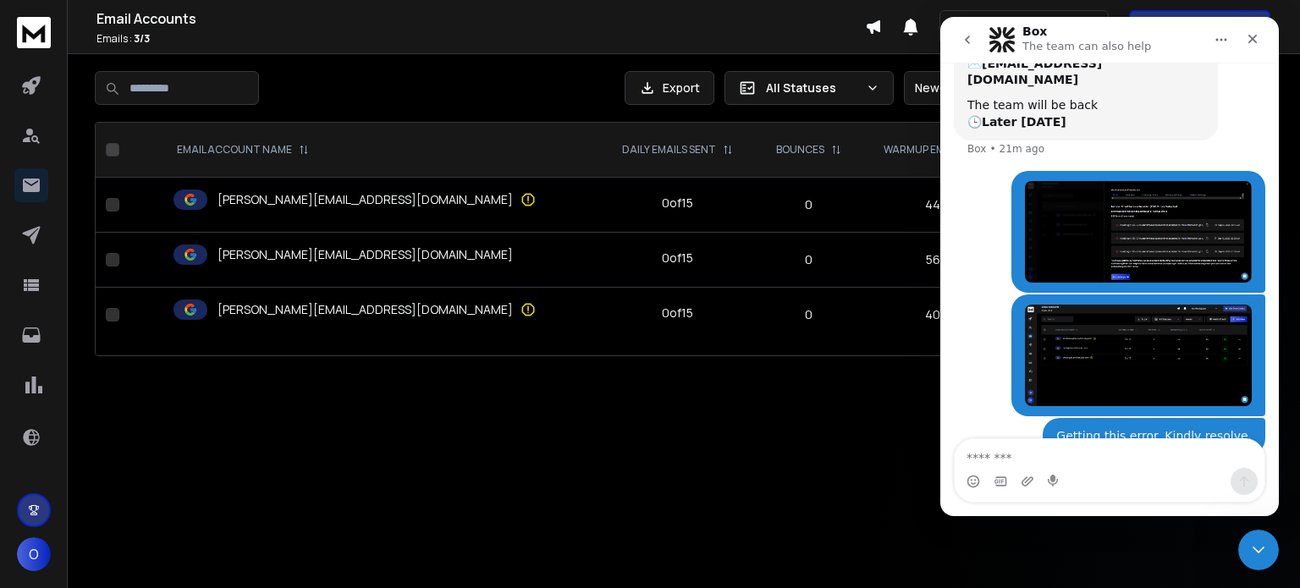
click at [582, 425] on div "Your warmest leads are on your site – Turn visits into conversations Reach Out …" at bounding box center [650, 294] width 1300 height 588
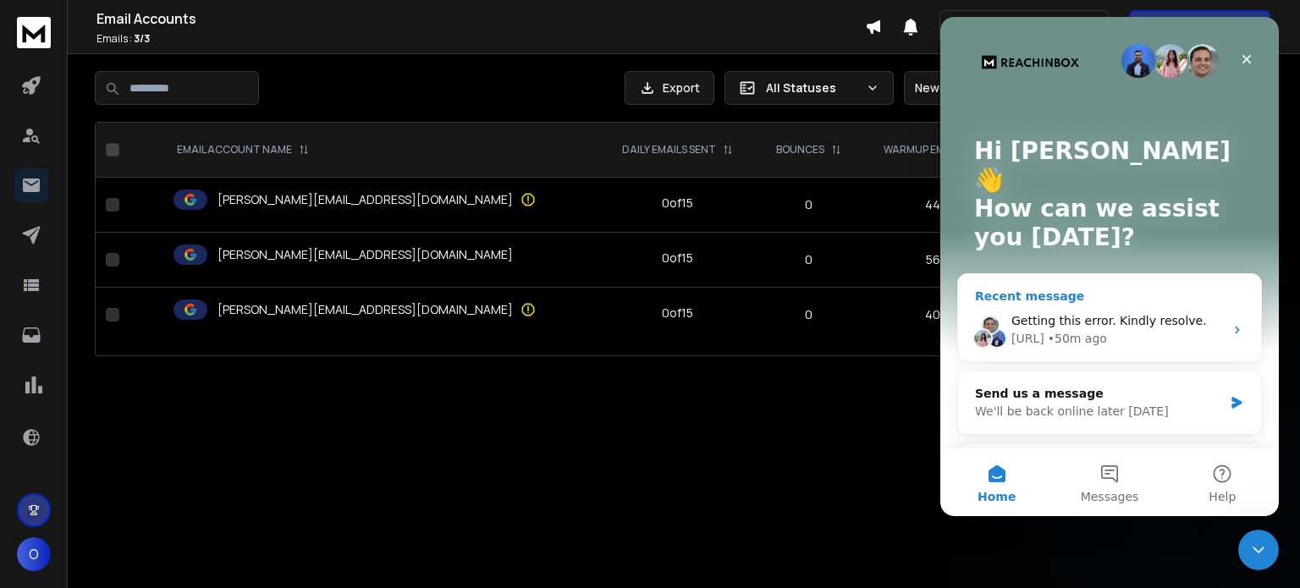
click at [1064, 314] on span "Getting this error. Kindly resolve." at bounding box center [1110, 321] width 196 height 14
